Goal: Task Accomplishment & Management: Manage account settings

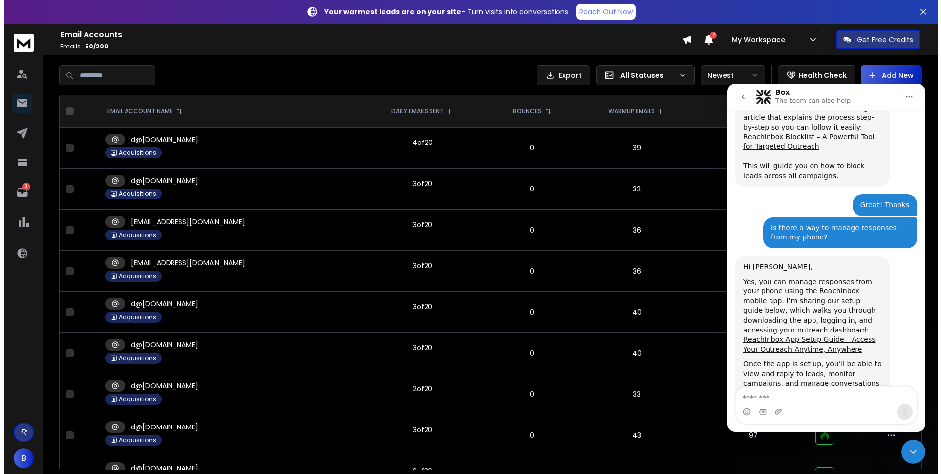
scroll to position [223, 0]
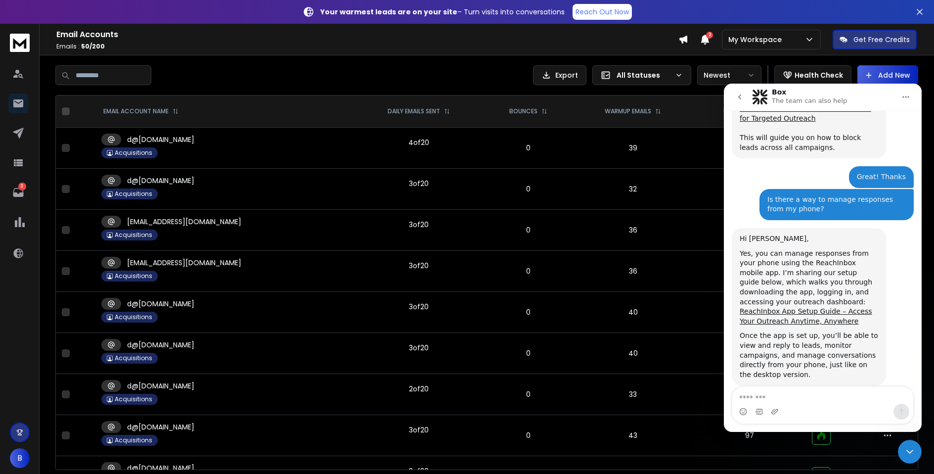
click at [818, 249] on div "Yes, you can manage responses from your phone using the ReachInbox mobile app. …" at bounding box center [809, 278] width 138 height 58
click at [808, 307] on div "ReachInbox App Setup Guide – Access Your Outreach Anytime, Anywhere" at bounding box center [809, 316] width 138 height 19
click at [815, 307] on link "ReachInbox App Setup Guide – Access Your Outreach Anytime, Anywhere" at bounding box center [806, 316] width 133 height 18
click at [8, 186] on link "3" at bounding box center [18, 192] width 20 height 20
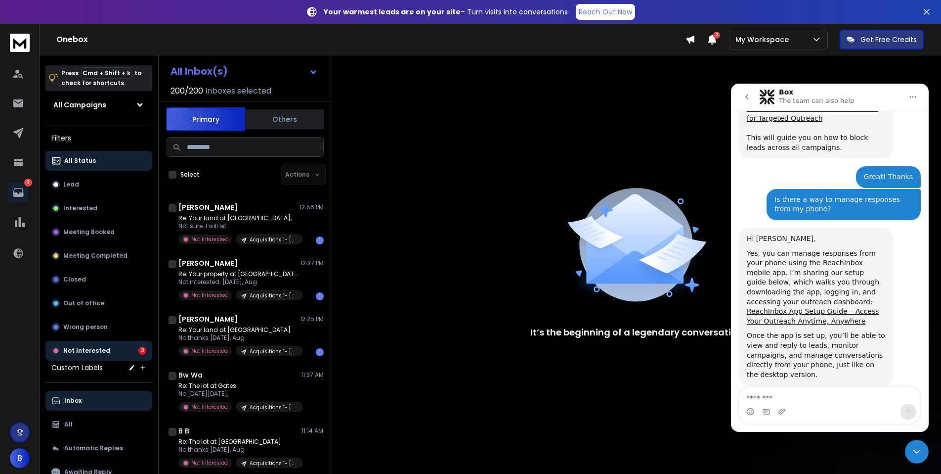
click at [84, 352] on p "Not Interested" at bounding box center [86, 351] width 47 height 8
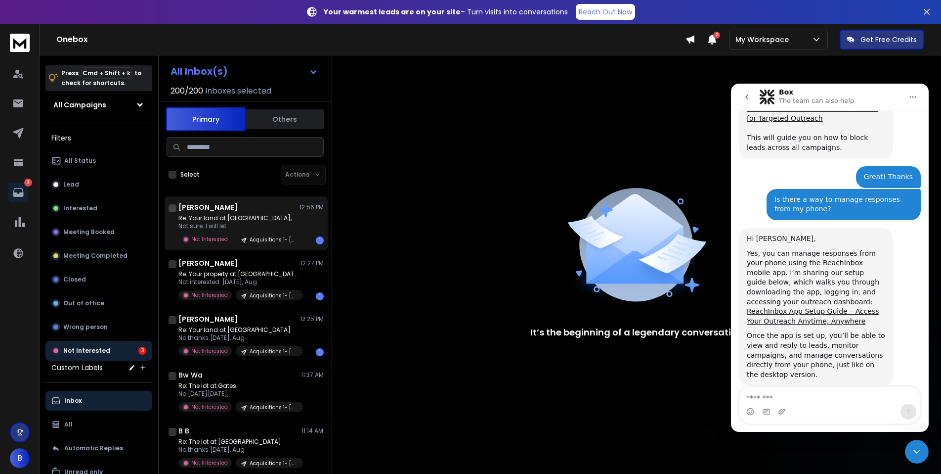
click at [245, 211] on div "[PERSON_NAME] 12:56 PM" at bounding box center [250, 207] width 145 height 10
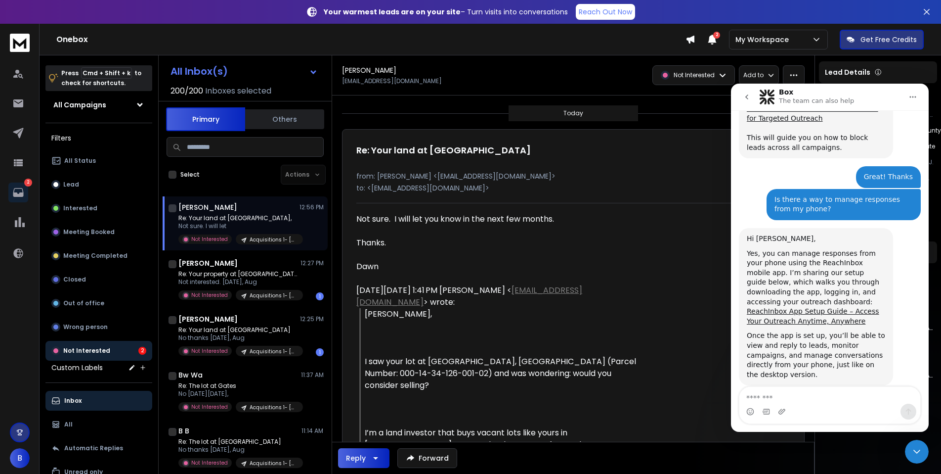
click at [531, 227] on div at bounding box center [500, 231] width 289 height 12
click at [924, 446] on div "Close Intercom Messenger" at bounding box center [917, 452] width 24 height 24
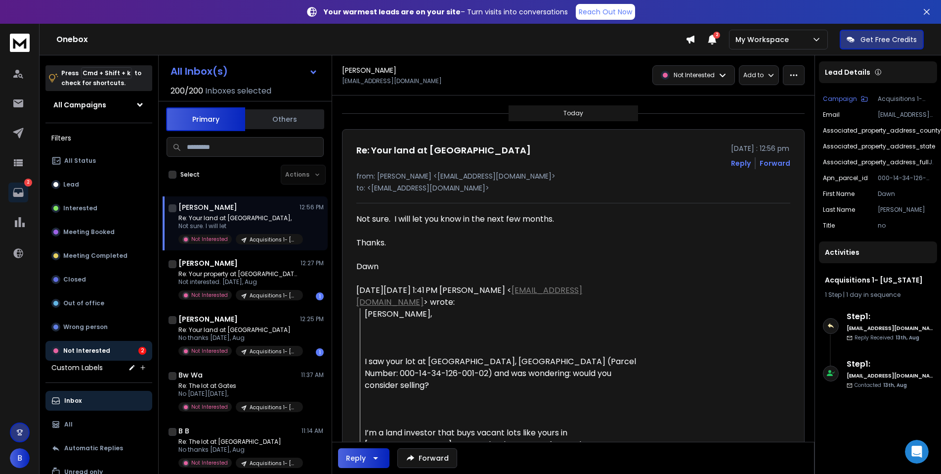
scroll to position [223, 0]
click at [598, 252] on div at bounding box center [500, 255] width 289 height 12
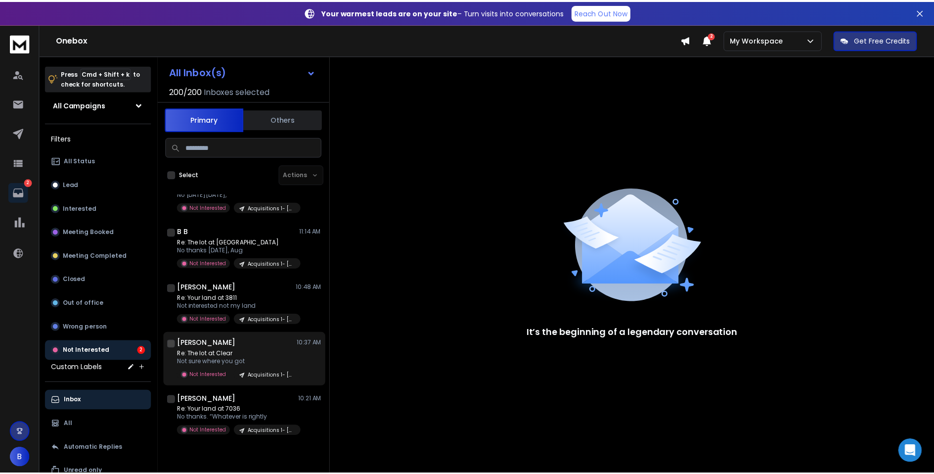
scroll to position [0, 0]
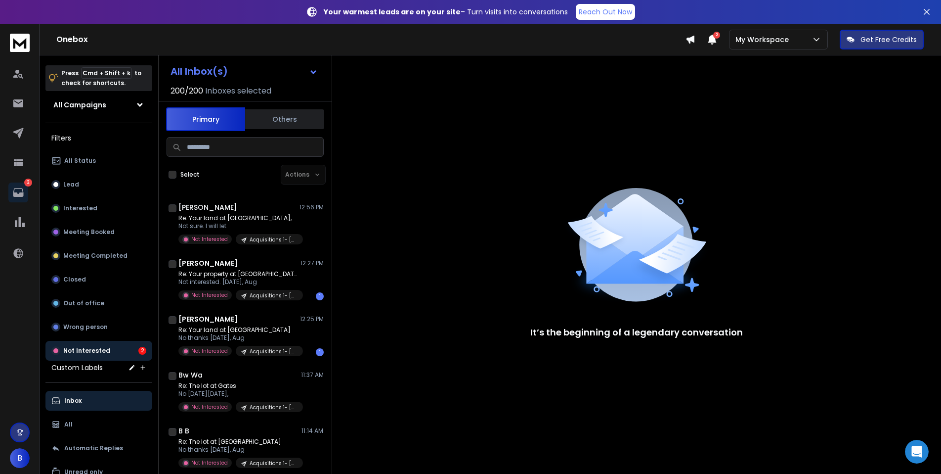
click at [499, 80] on div "It’s the beginning of a legendary conversation" at bounding box center [636, 256] width 609 height 402
click at [487, 36] on h1 "Onebox" at bounding box center [370, 40] width 629 height 12
click at [472, 166] on div "It’s the beginning of a legendary conversation" at bounding box center [636, 256] width 609 height 402
click at [78, 205] on p "Interested" at bounding box center [80, 208] width 34 height 8
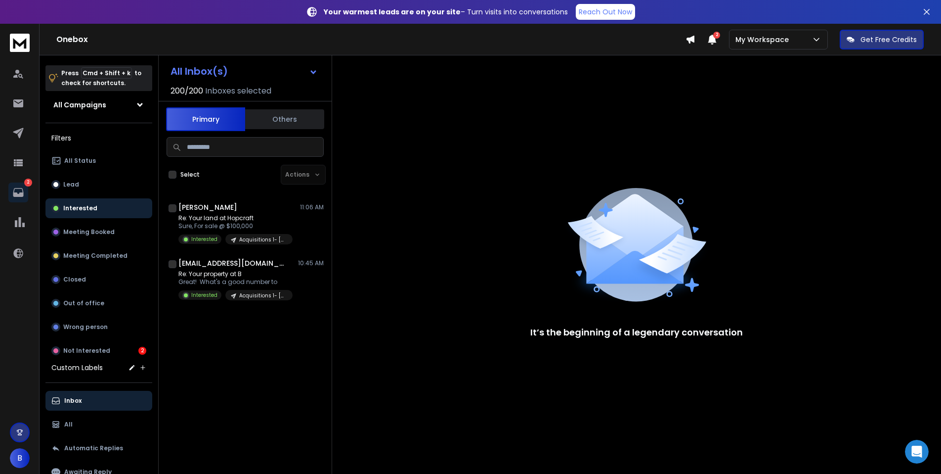
drag, startPoint x: 491, startPoint y: 405, endPoint x: 486, endPoint y: 413, distance: 9.2
click at [490, 405] on div "It’s the beginning of a legendary conversation" at bounding box center [636, 256] width 609 height 402
click at [478, 237] on div "It’s the beginning of a legendary conversation" at bounding box center [636, 256] width 609 height 402
click at [781, 39] on p "My Workspace" at bounding box center [764, 40] width 57 height 10
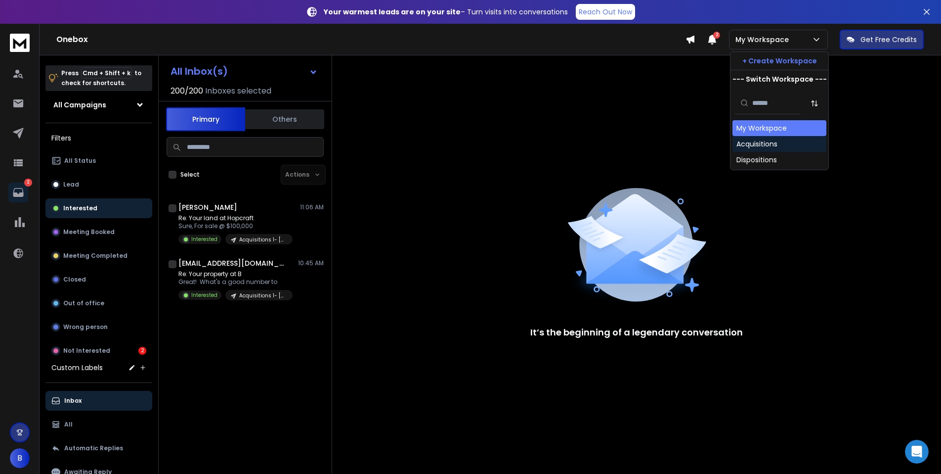
click at [909, 98] on div "It’s the beginning of a legendary conversation" at bounding box center [636, 256] width 609 height 402
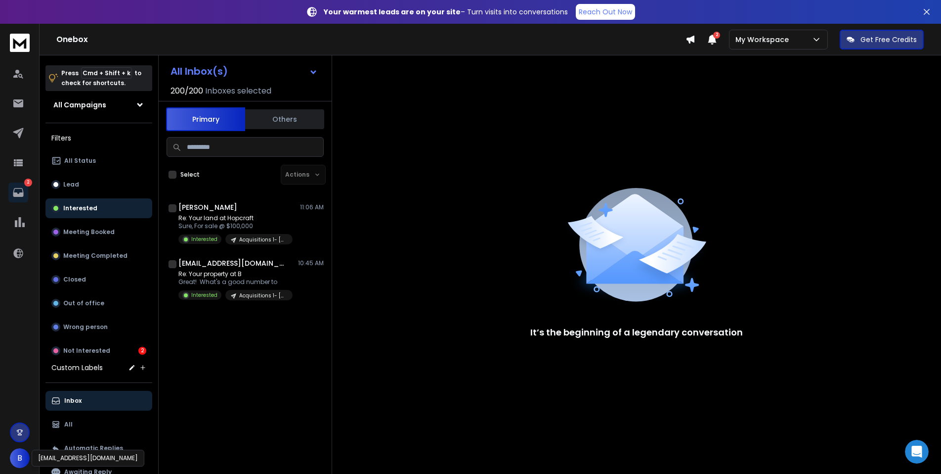
click at [30, 463] on div "2 B" at bounding box center [20, 251] width 40 height 454
click at [21, 459] on span "B" at bounding box center [20, 458] width 20 height 20
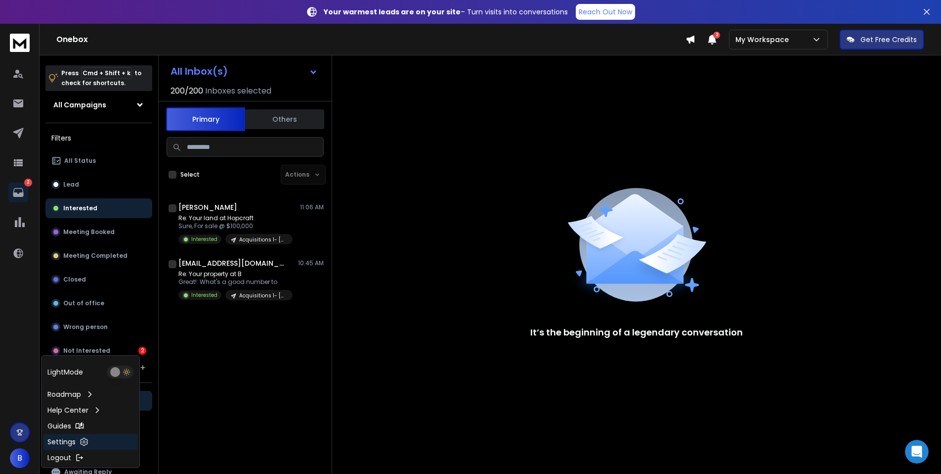
click at [74, 441] on p "Settings" at bounding box center [61, 442] width 28 height 10
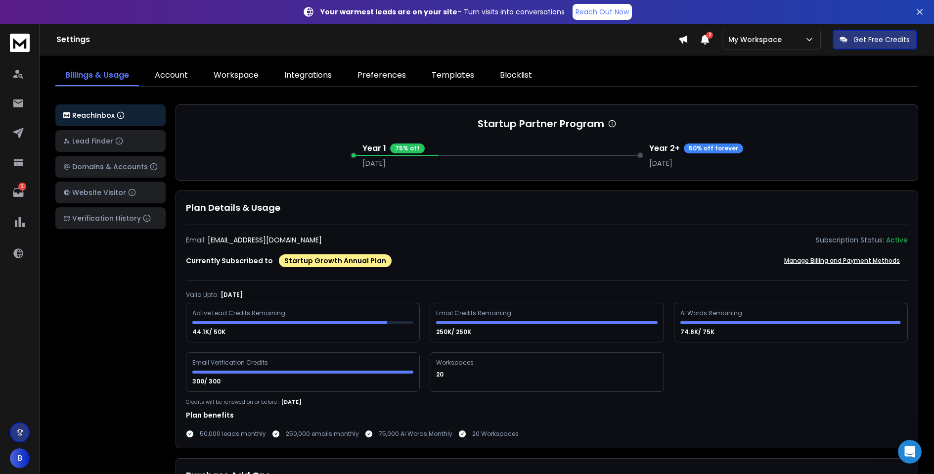
click at [490, 245] on div "Email: [EMAIL_ADDRESS][DOMAIN_NAME] Subscription Status: Active Currently Subsc…" at bounding box center [547, 253] width 722 height 36
click at [486, 231] on div "Plan Details & Usage Email: [EMAIL_ADDRESS][DOMAIN_NAME] Subscription Status: A…" at bounding box center [547, 319] width 722 height 237
click at [486, 232] on div "Plan Details & Usage Email: [EMAIL_ADDRESS][DOMAIN_NAME] Subscription Status: A…" at bounding box center [547, 319] width 722 height 237
click at [485, 235] on div "Email: [EMAIL_ADDRESS][DOMAIN_NAME] Subscription Status: Active" at bounding box center [547, 240] width 722 height 10
click at [491, 251] on div "Currently Subscribed to Startup Growth Annual Plan" at bounding box center [478, 261] width 584 height 20
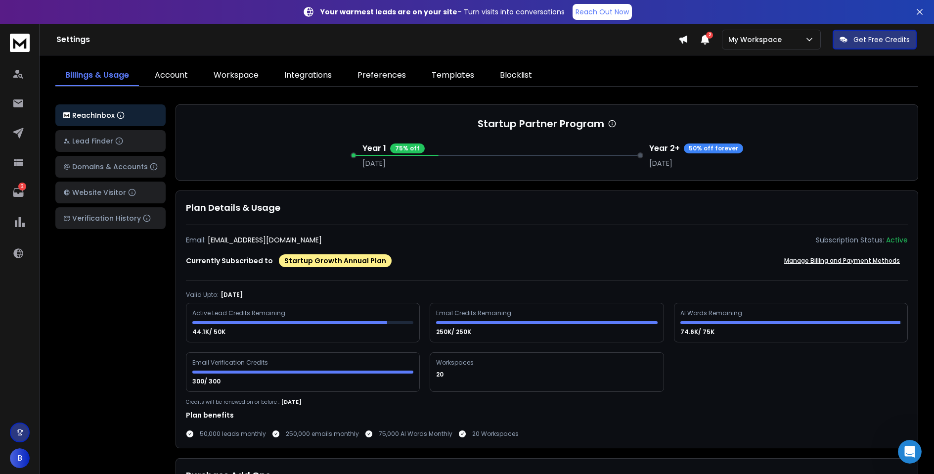
click at [491, 251] on div "Currently Subscribed to Startup Growth Annual Plan" at bounding box center [478, 261] width 584 height 20
click at [235, 316] on div "Active Lead Credits Remaining" at bounding box center [239, 313] width 94 height 8
click at [237, 318] on div "Active Lead Credits Remaining 44.1K/ 50K" at bounding box center [303, 323] width 234 height 40
click at [238, 313] on div "Active Lead Credits Remaining" at bounding box center [239, 313] width 94 height 8
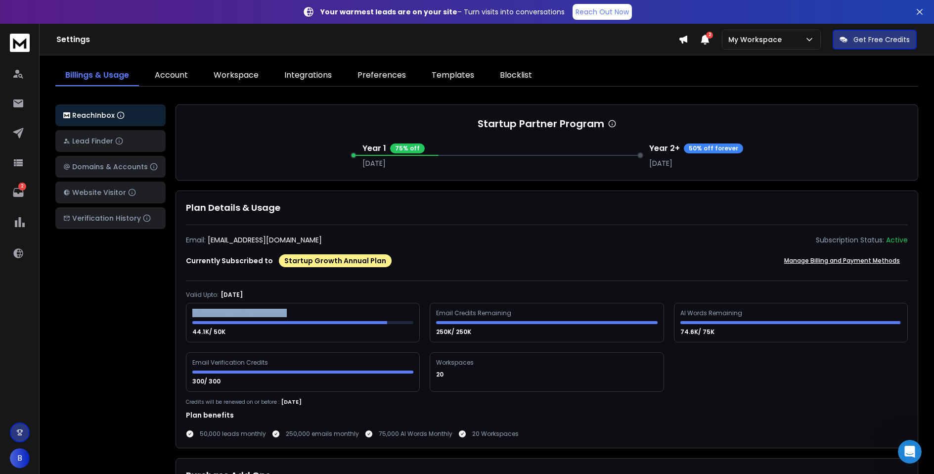
click at [238, 313] on div "Active Lead Credits Remaining" at bounding box center [239, 313] width 94 height 8
click at [528, 265] on div "Currently Subscribed to Startup Growth Annual Plan" at bounding box center [478, 261] width 584 height 20
click at [518, 229] on div "Plan Details & Usage Email: [EMAIL_ADDRESS][DOMAIN_NAME] Subscription Status: A…" at bounding box center [547, 319] width 722 height 237
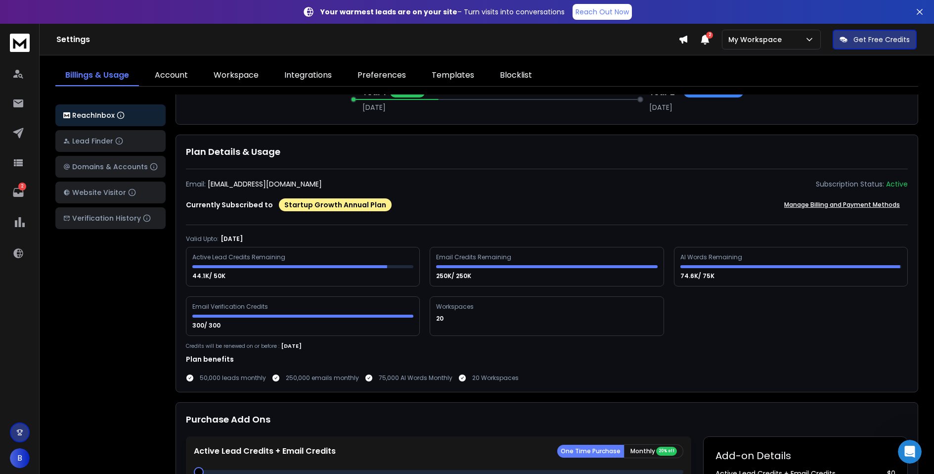
scroll to position [118, 0]
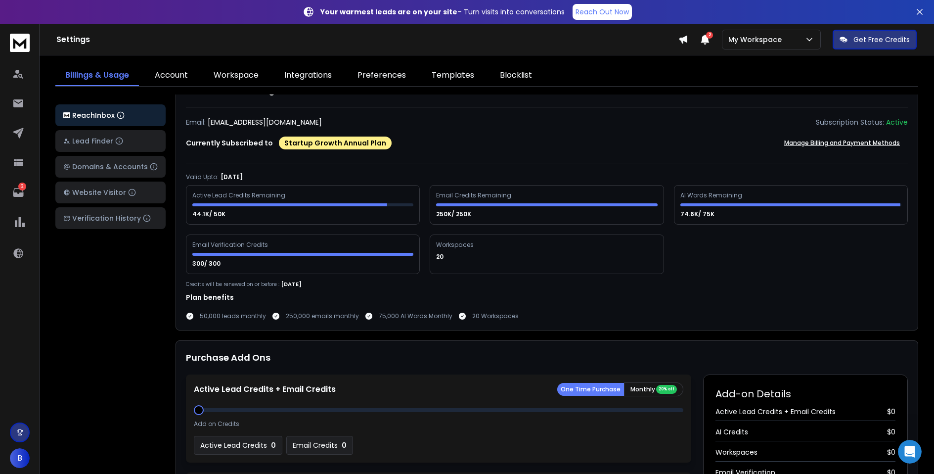
click at [518, 228] on div "Active Lead Credits Remaining 44.1K/ 50K Email Credits Remaining 250K/ 250K AI …" at bounding box center [547, 229] width 722 height 89
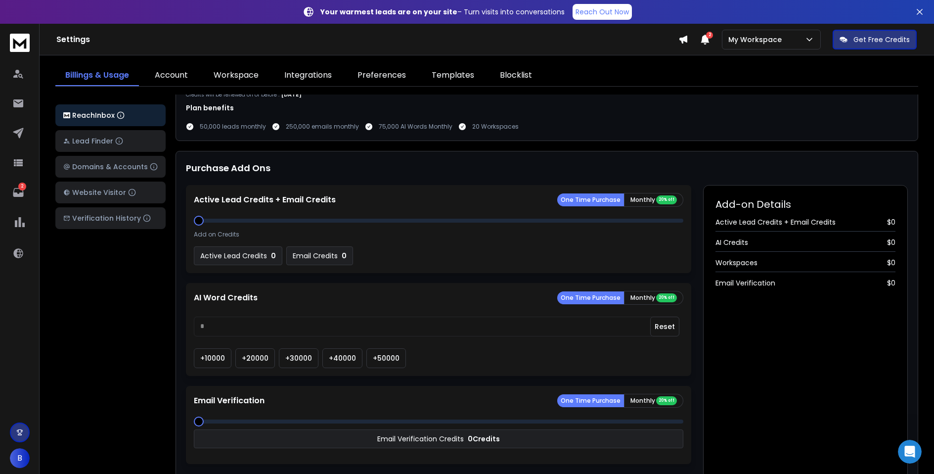
scroll to position [389, 0]
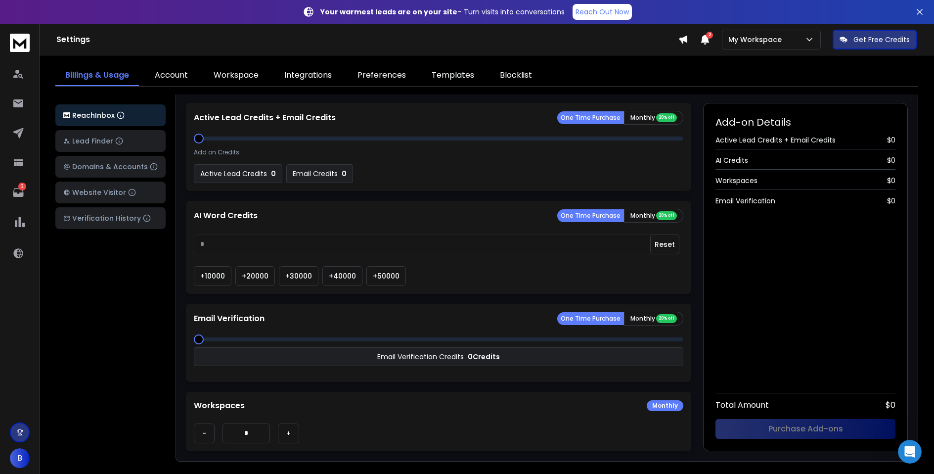
click at [204, 342] on span at bounding box center [199, 339] width 10 height 10
click at [201, 341] on span at bounding box center [199, 339] width 10 height 10
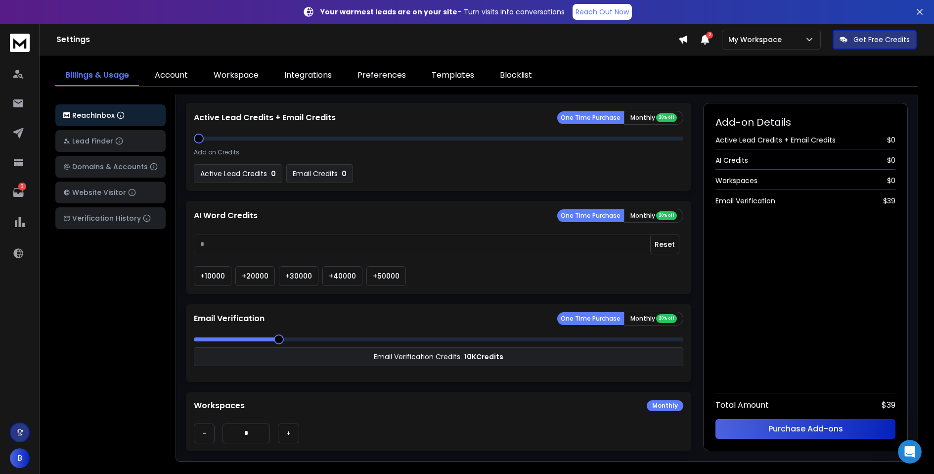
click at [274, 344] on span at bounding box center [279, 339] width 10 height 10
click at [284, 343] on span at bounding box center [279, 339] width 10 height 10
click at [284, 342] on span at bounding box center [279, 339] width 10 height 10
click at [363, 341] on span at bounding box center [359, 339] width 10 height 10
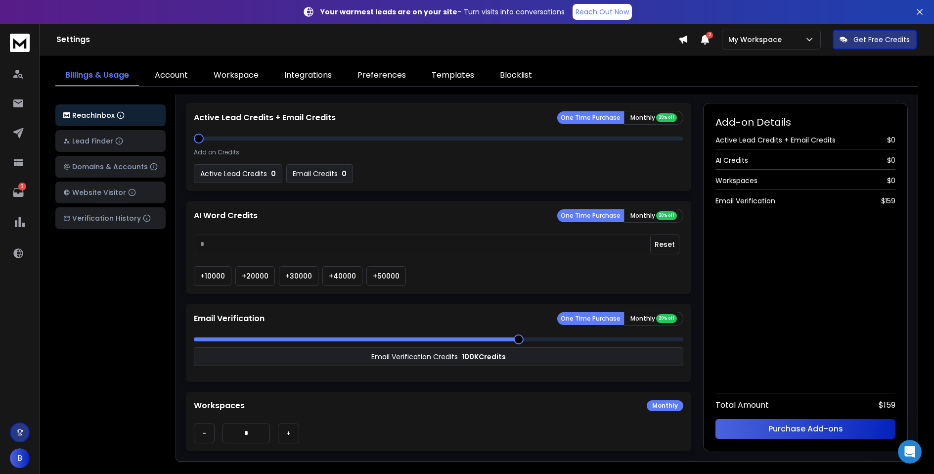
click at [514, 340] on span at bounding box center [519, 339] width 10 height 10
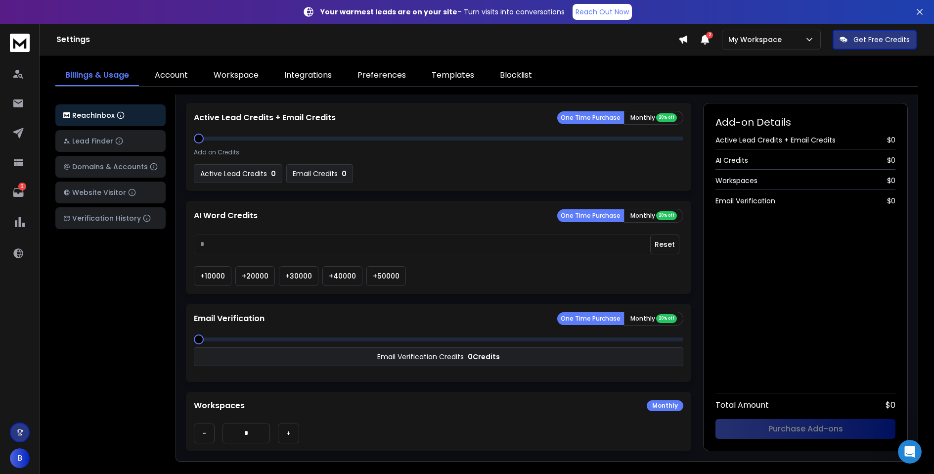
click at [194, 344] on span at bounding box center [199, 339] width 10 height 10
click at [504, 302] on div "Active Lead Credits + Email Credits One Time Purchase Monthly 20% off Add on Cr…" at bounding box center [438, 277] width 505 height 348
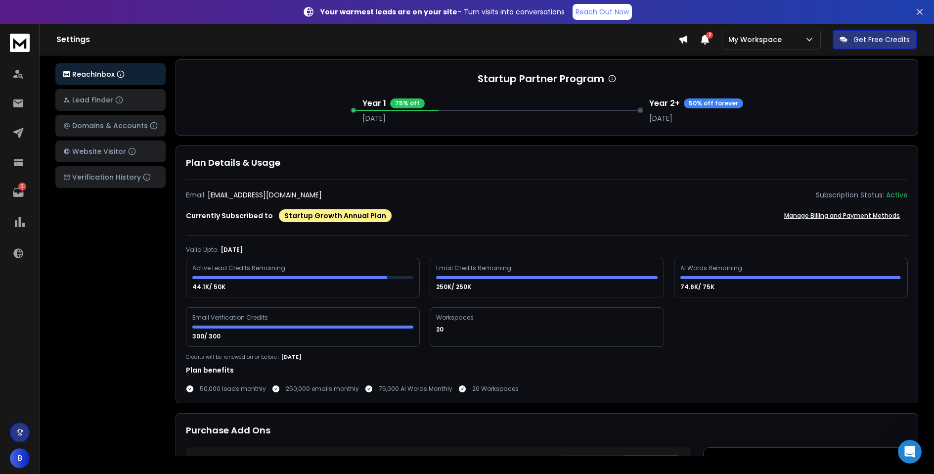
scroll to position [0, 0]
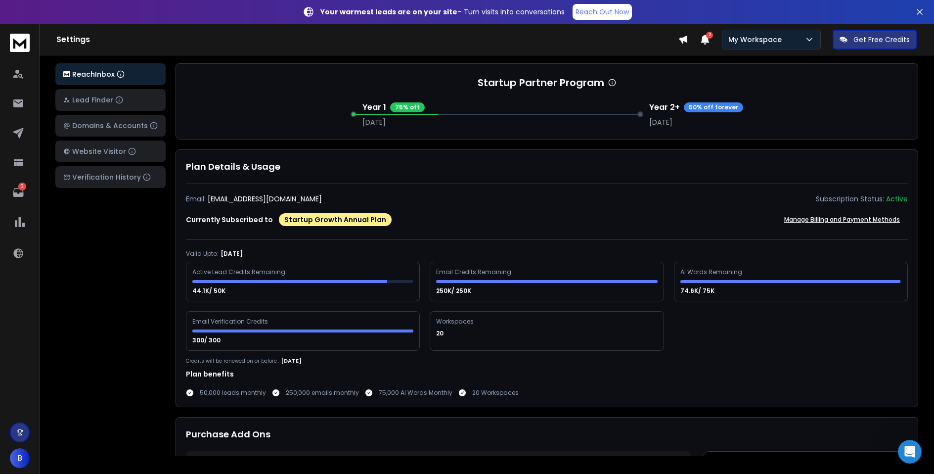
click at [774, 45] on button "My Workspace" at bounding box center [771, 40] width 99 height 20
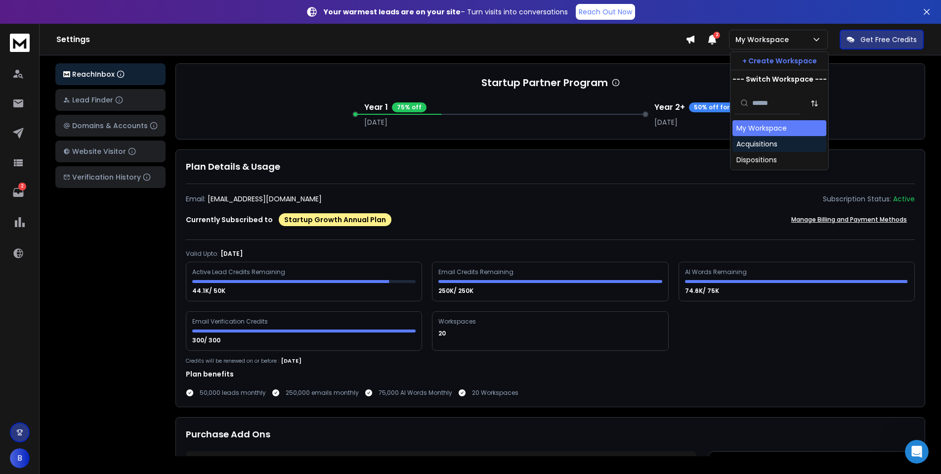
click at [765, 141] on div "Acquisitions" at bounding box center [757, 144] width 41 height 10
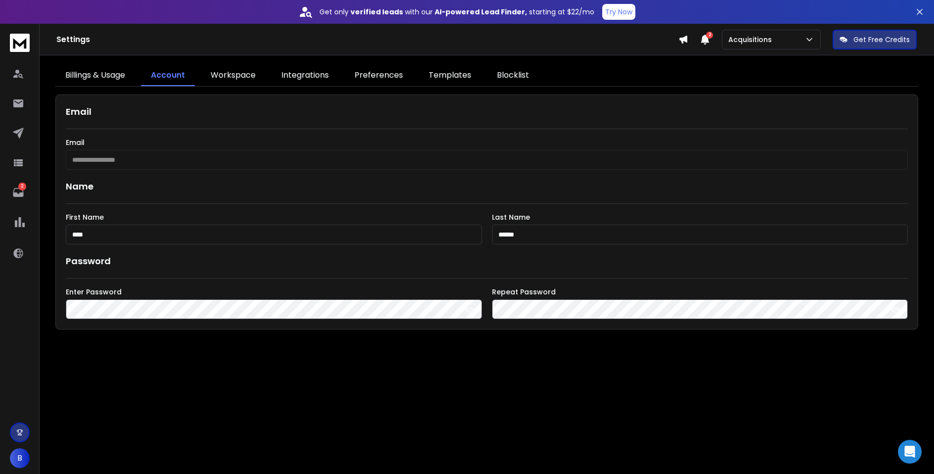
click at [216, 79] on link "Workspace" at bounding box center [233, 75] width 65 height 21
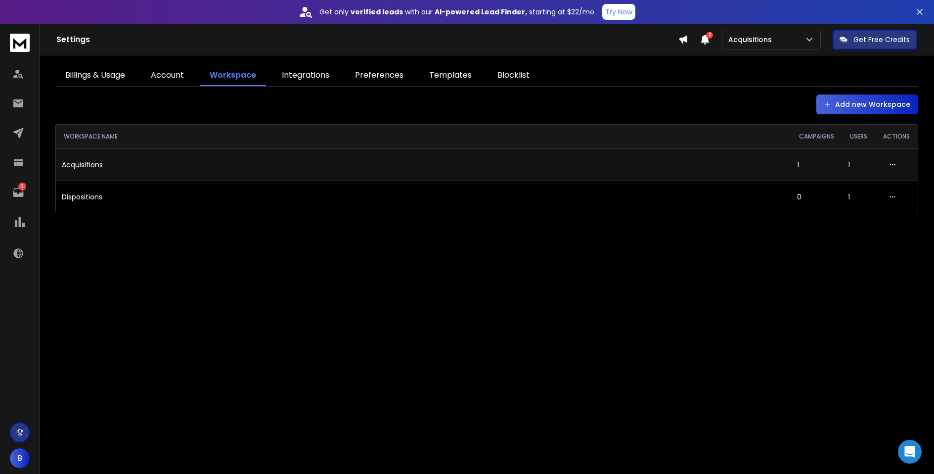
click at [213, 164] on td "Acquisitions" at bounding box center [423, 164] width 735 height 32
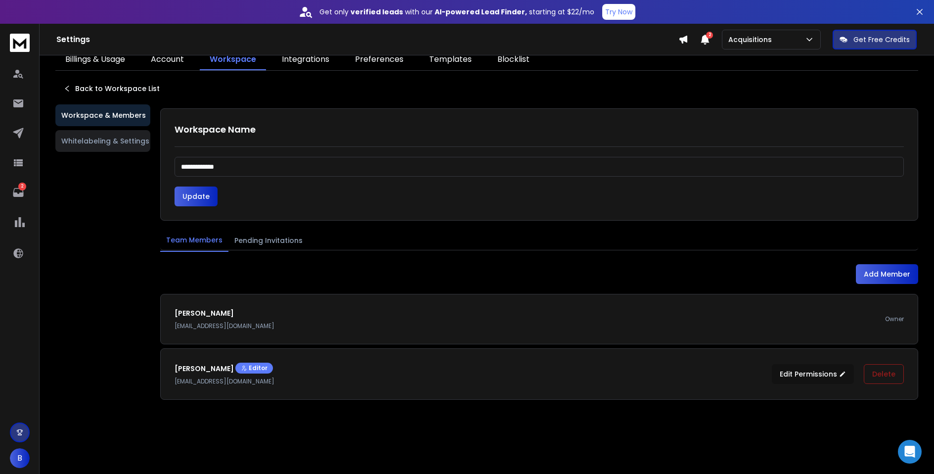
scroll to position [16, 0]
click at [803, 368] on button "Edit Permissions" at bounding box center [813, 373] width 82 height 20
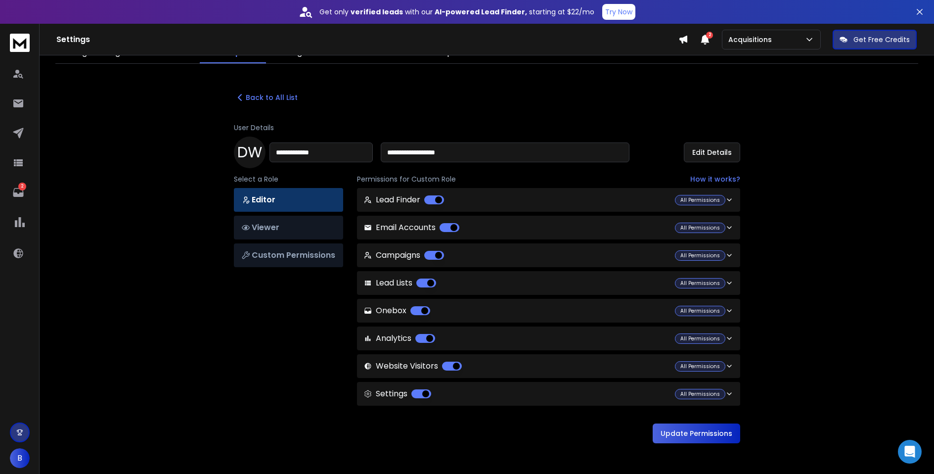
scroll to position [34, 0]
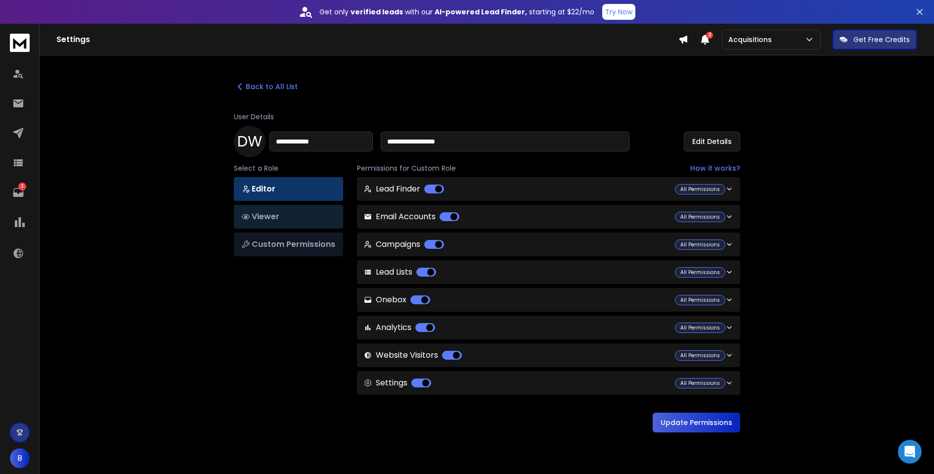
click at [256, 226] on div "Viewer" at bounding box center [288, 217] width 109 height 24
click at [280, 214] on p "Viewer" at bounding box center [288, 217] width 93 height 12
click at [249, 214] on button "Viewer" at bounding box center [245, 216] width 8 height 25
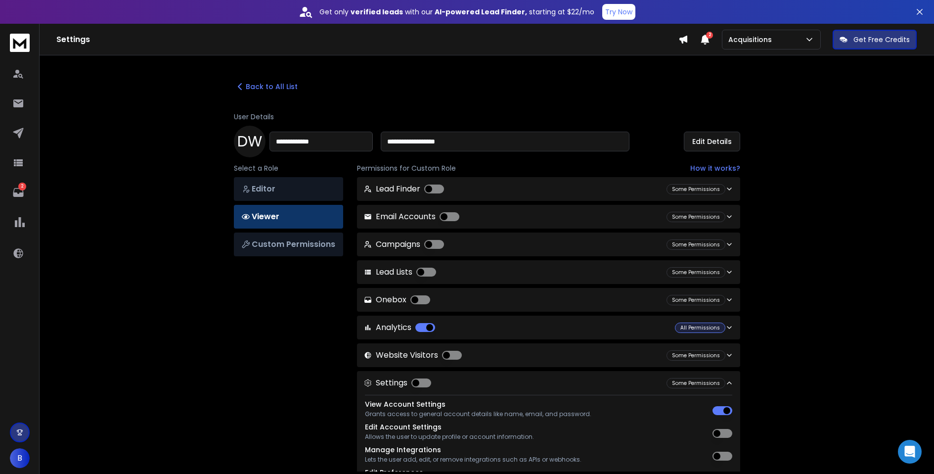
click at [430, 245] on button "button" at bounding box center [434, 244] width 20 height 9
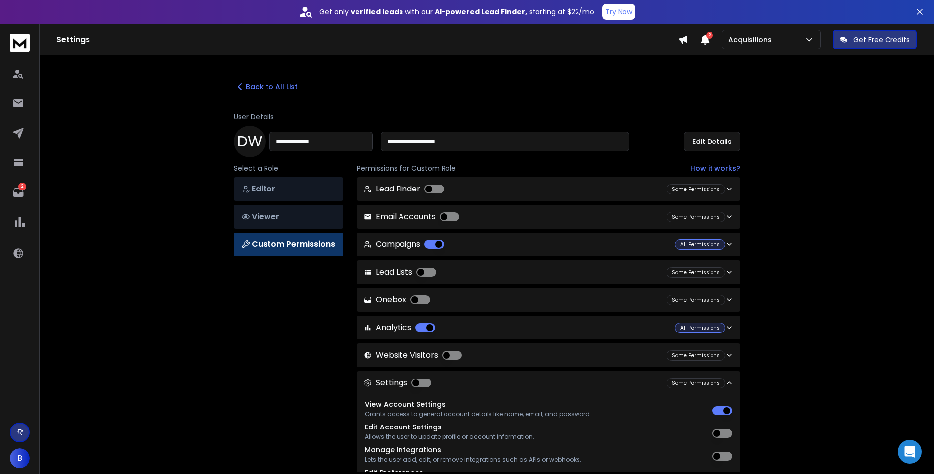
click at [419, 269] on button "button" at bounding box center [426, 271] width 20 height 9
click at [450, 216] on button "button" at bounding box center [450, 216] width 20 height 9
click at [417, 298] on button "button" at bounding box center [420, 299] width 20 height 9
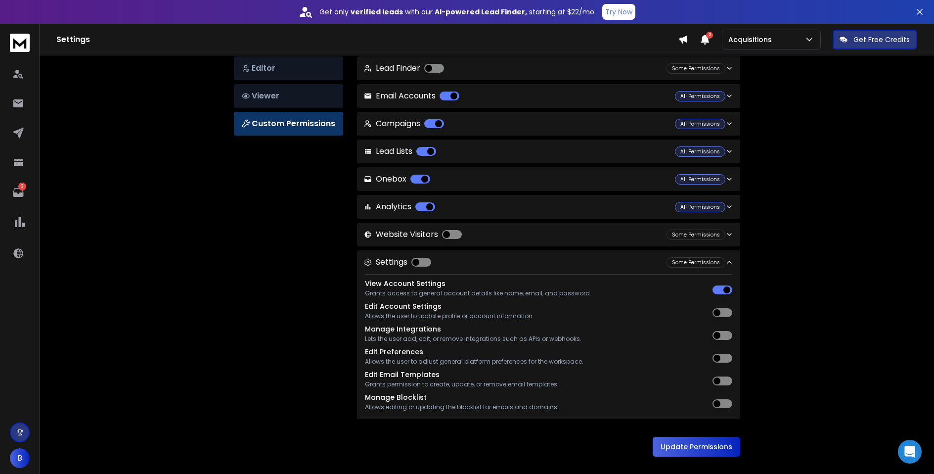
scroll to position [126, 0]
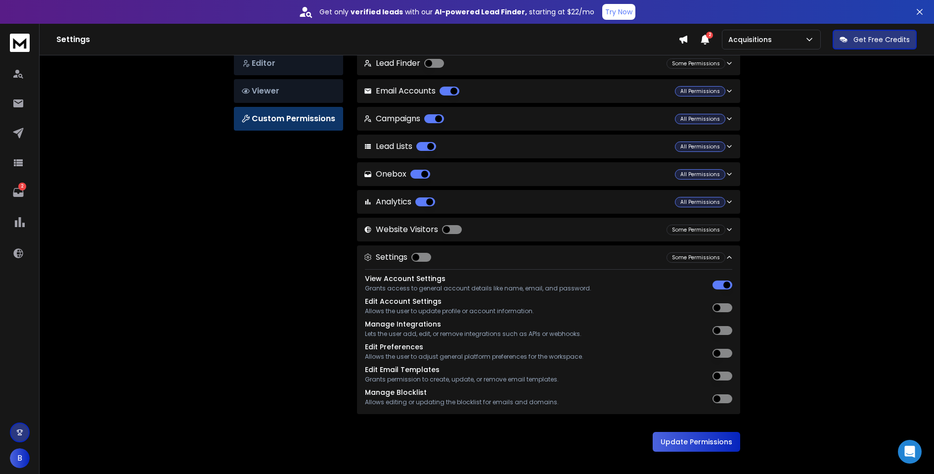
click at [424, 253] on button "button" at bounding box center [421, 257] width 20 height 9
click at [264, 319] on div "Select a Role Editor Viewer Custom Permissions Permissions for Custom Role How …" at bounding box center [487, 238] width 506 height 400
click at [667, 439] on button "Update Permissions" at bounding box center [697, 442] width 88 height 20
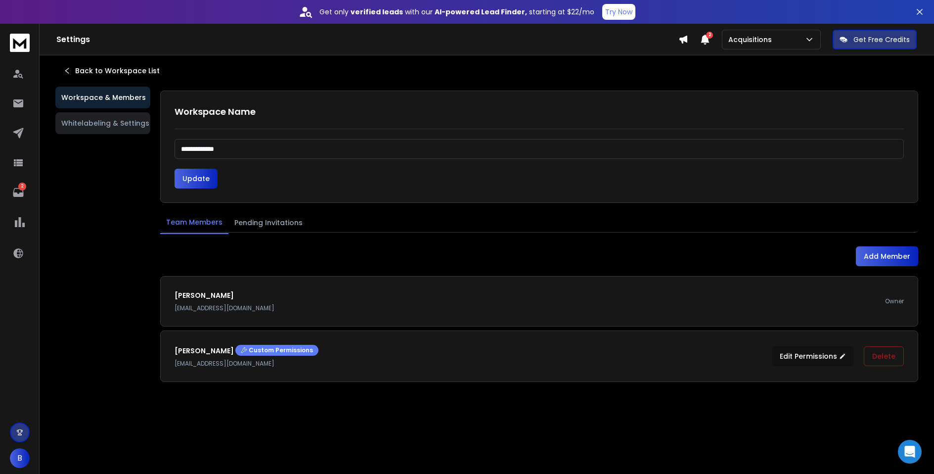
click at [272, 226] on button "Pending Invitations" at bounding box center [268, 223] width 80 height 22
click at [193, 229] on button "Team Members" at bounding box center [194, 222] width 68 height 23
click at [19, 199] on link "2" at bounding box center [18, 192] width 20 height 20
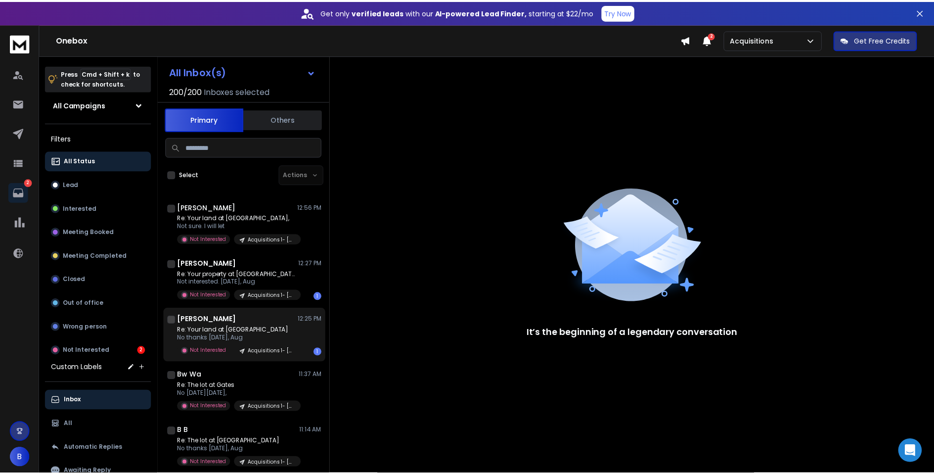
scroll to position [119, 0]
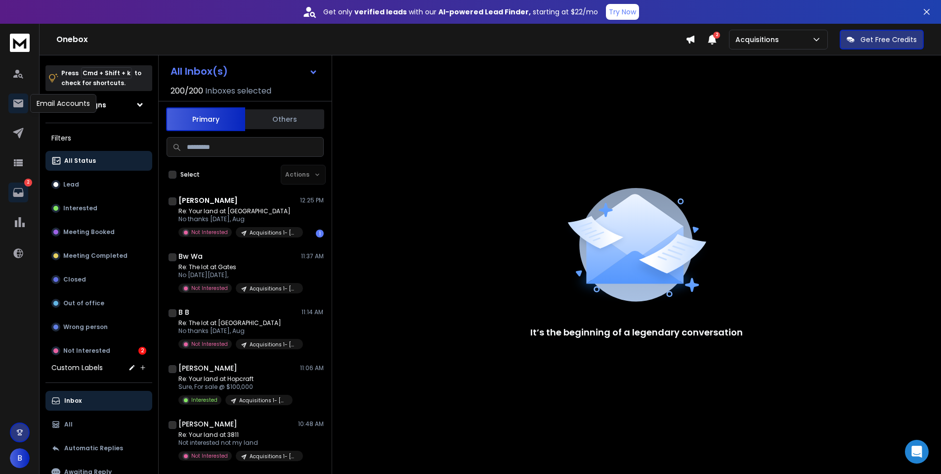
click at [17, 105] on icon at bounding box center [18, 103] width 10 height 8
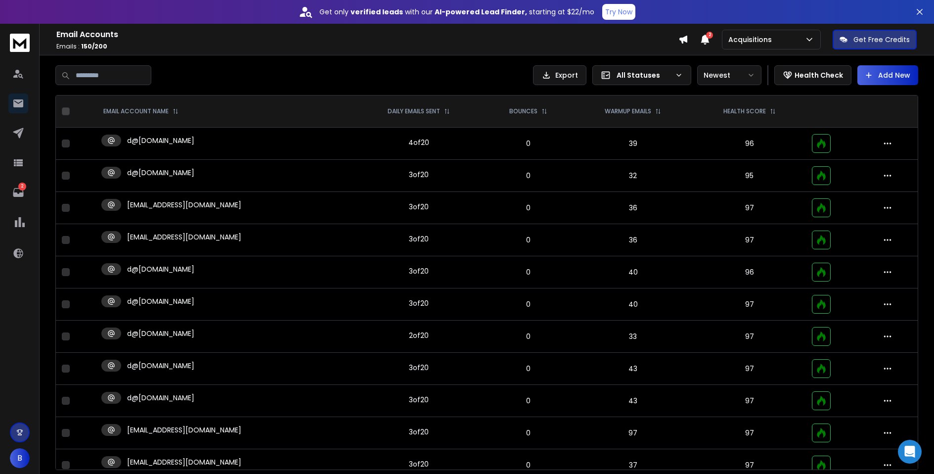
click at [486, 68] on div at bounding box center [291, 75] width 472 height 20
click at [488, 26] on div "Email Accounts Emails : 150 / 200 2 Acquisitions Get Free Credits" at bounding box center [467, 40] width 934 height 32
click at [491, 60] on div "Export All Statuses Newest Health Check Add New EMAIL ACCOUNT NAME DAILY EMAILS…" at bounding box center [487, 267] width 894 height 424
click at [491, 63] on div "Export All Statuses Newest Health Check Add New EMAIL ACCOUNT NAME DAILY EMAILS…" at bounding box center [487, 267] width 894 height 424
click at [27, 194] on link "2" at bounding box center [18, 192] width 20 height 20
